Goal: Communication & Community: Answer question/provide support

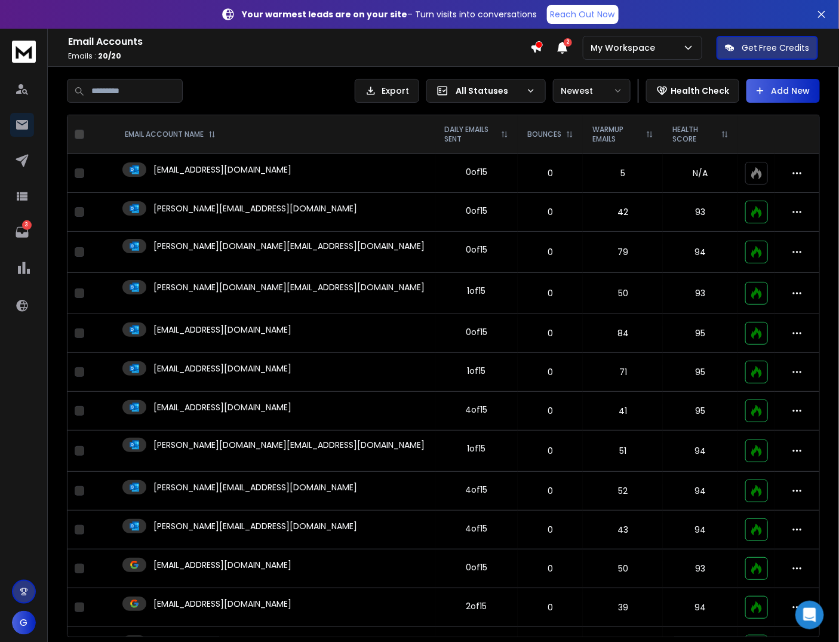
scroll to position [131, 0]
click at [815, 619] on icon "Open Intercom Messenger" at bounding box center [810, 615] width 16 height 16
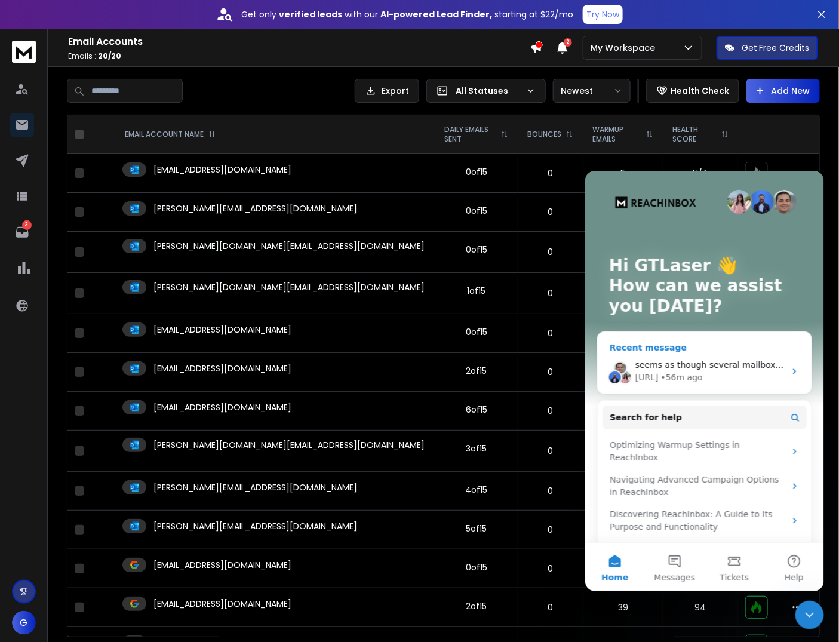
click at [702, 377] on div "• 56m ago" at bounding box center [681, 377] width 42 height 13
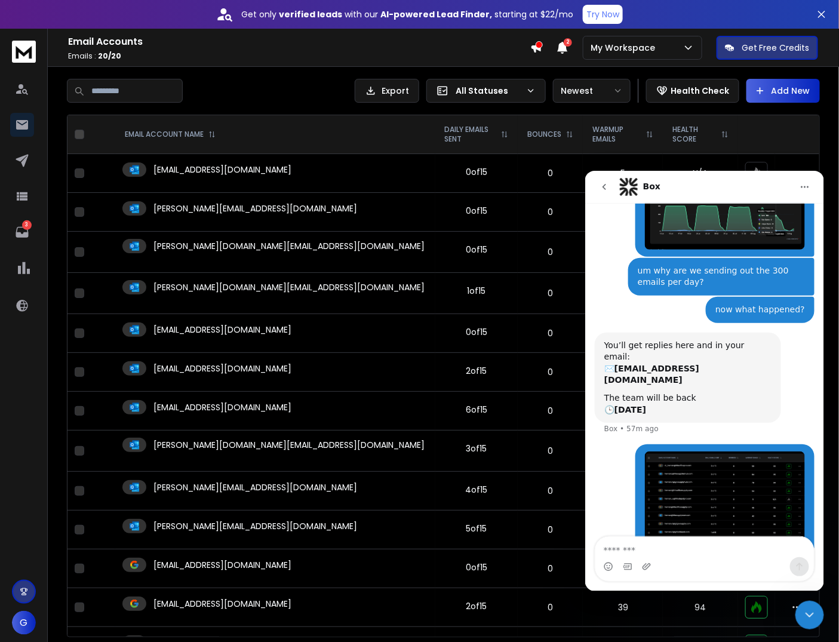
scroll to position [131, 0]
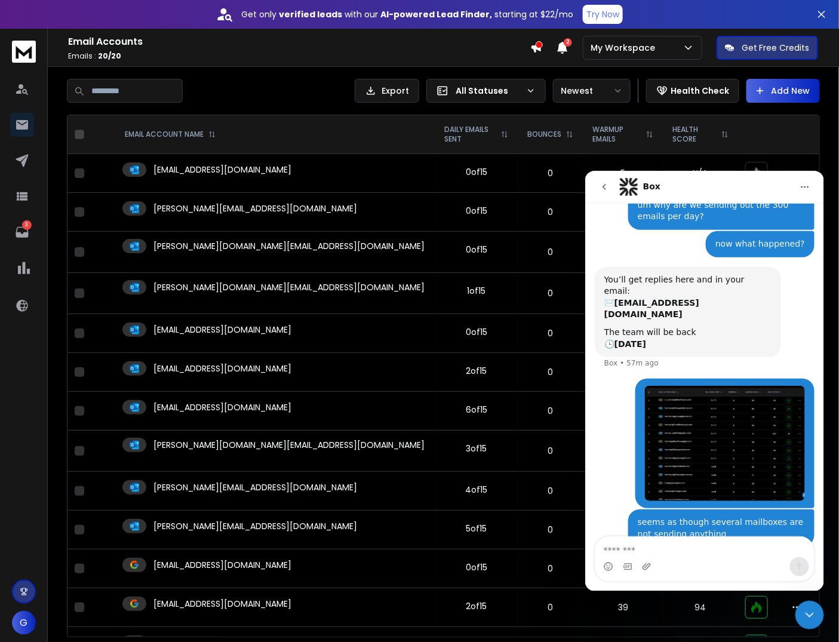
click at [692, 555] on textarea "Message…" at bounding box center [704, 546] width 219 height 20
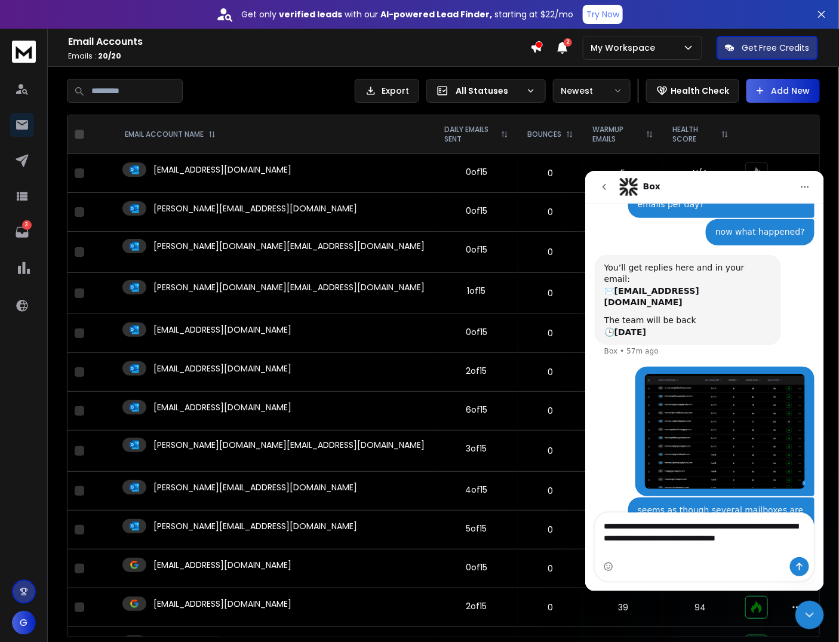
type textarea "**********"
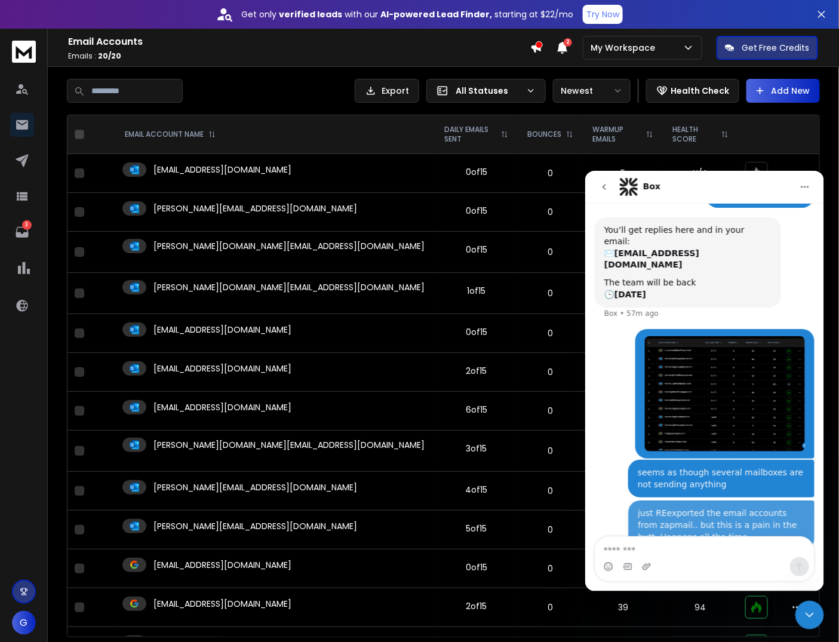
scroll to position [182, 0]
